Goal: Task Accomplishment & Management: Use online tool/utility

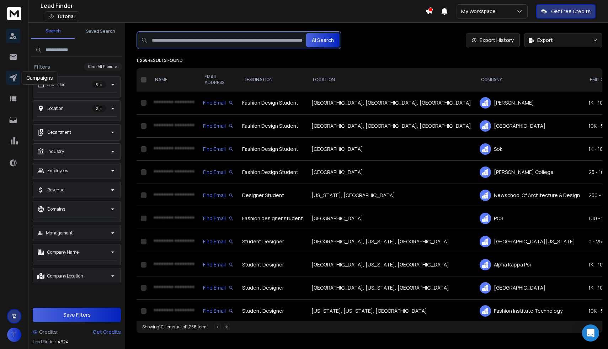
click at [15, 74] on icon at bounding box center [13, 78] width 9 height 9
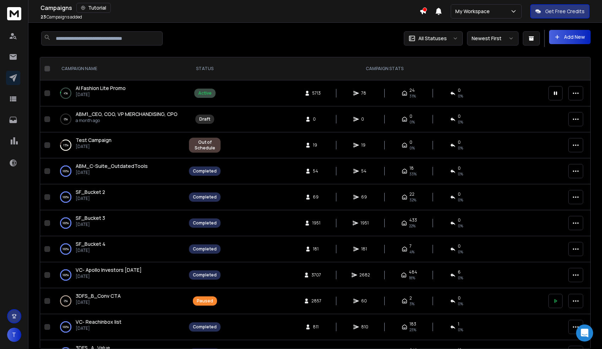
click at [552, 90] on icon at bounding box center [555, 93] width 6 height 6
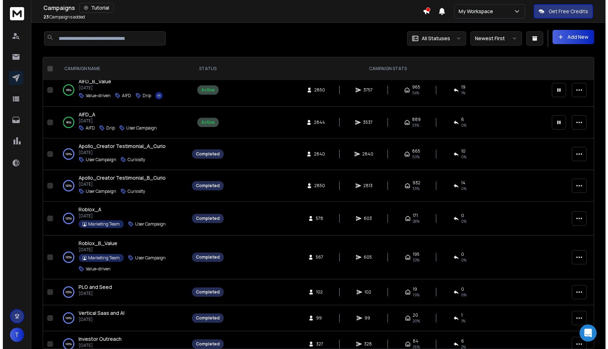
scroll to position [371, 0]
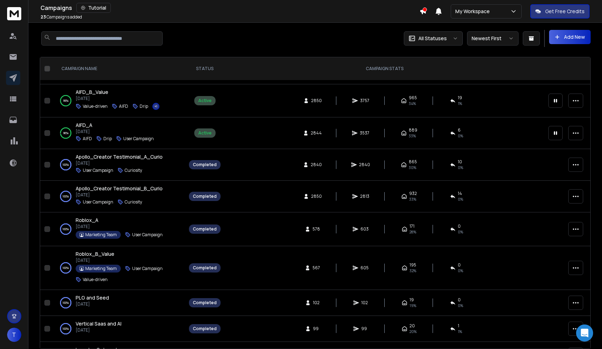
click at [552, 132] on icon at bounding box center [555, 133] width 6 height 6
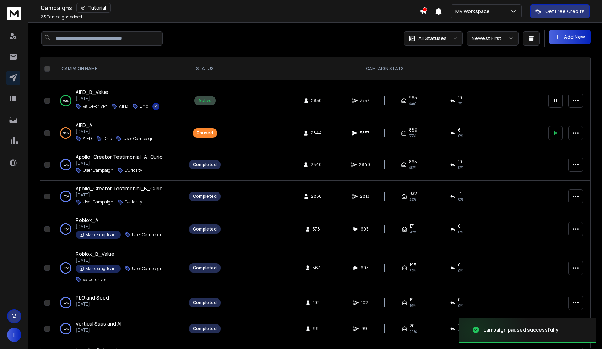
click at [552, 103] on icon at bounding box center [555, 100] width 6 height 6
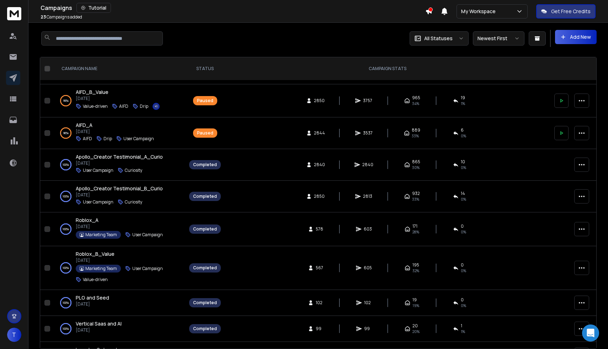
scroll to position [0, 0]
